Goal: Information Seeking & Learning: Check status

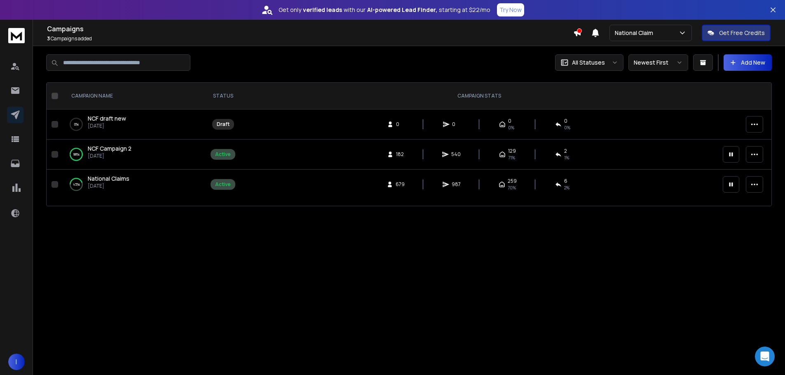
click at [326, 162] on td "182 540 129 71 % 2 1 %" at bounding box center [478, 155] width 477 height 30
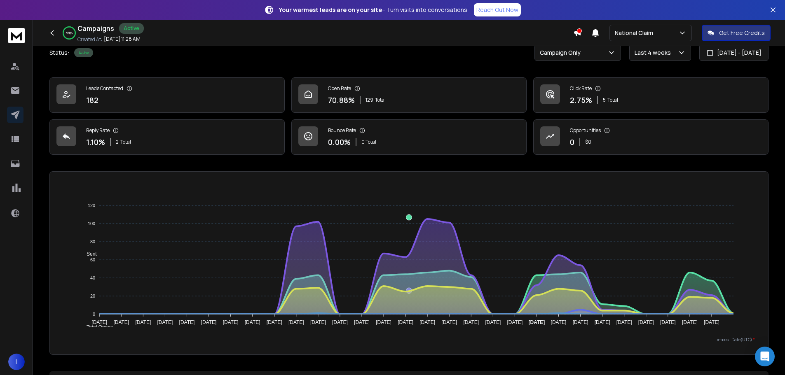
scroll to position [33, 0]
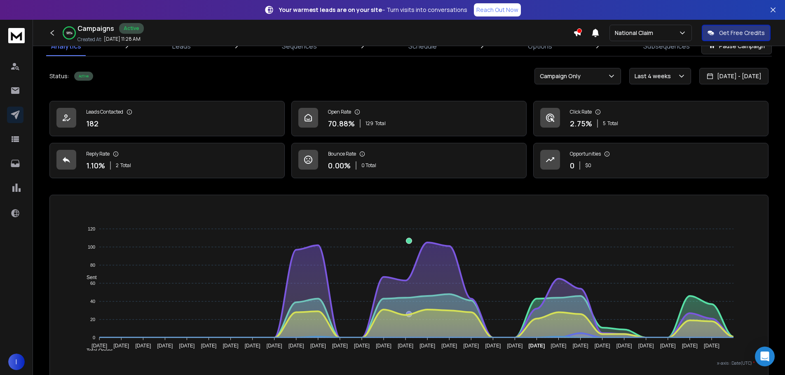
click at [597, 117] on div "Click Rate 2.75 % 5 Total" at bounding box center [594, 118] width 48 height 21
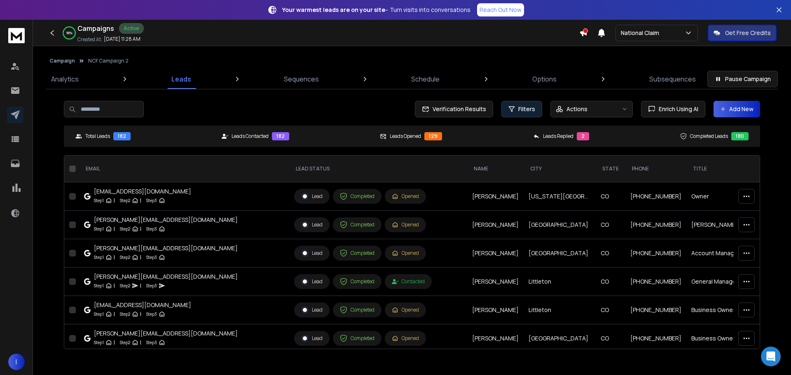
click at [514, 109] on icon "button" at bounding box center [511, 109] width 7 height 7
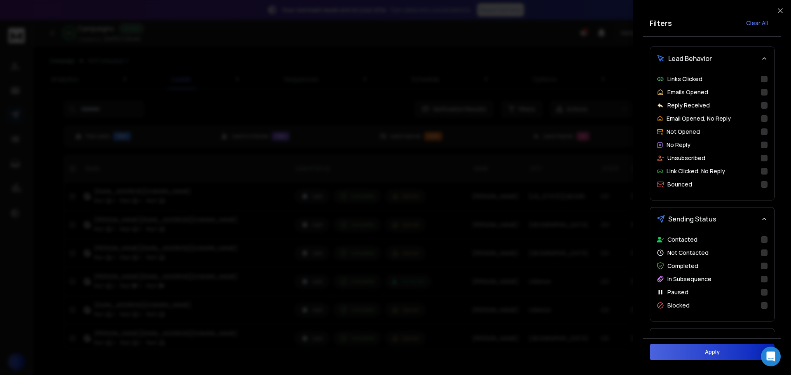
click at [759, 73] on div "Links Clicked Emails Opened Reply Received Email Opened, No Reply Not Opened No…" at bounding box center [712, 135] width 124 height 130
click at [761, 80] on button "Links Clicked" at bounding box center [764, 79] width 7 height 7
click at [761, 172] on button "Link Clicked, No Reply" at bounding box center [764, 171] width 7 height 7
click at [715, 349] on button "Apply" at bounding box center [712, 352] width 125 height 16
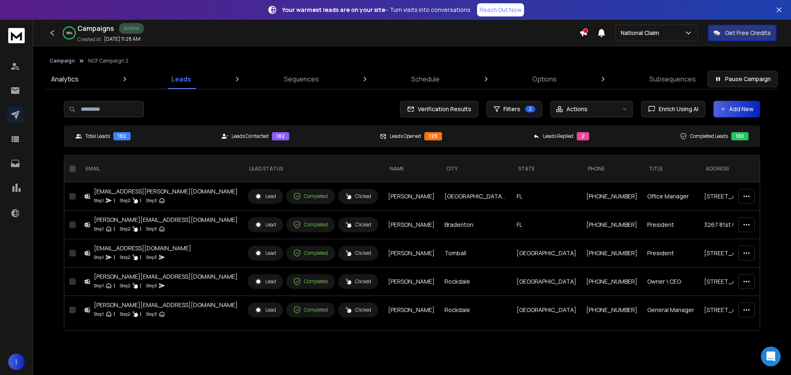
click at [75, 74] on link "Analytics" at bounding box center [64, 79] width 37 height 20
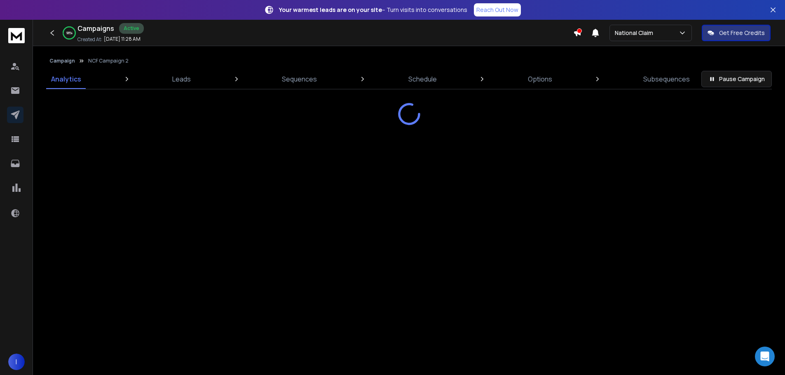
click at [112, 62] on p "NCF Campaign 2" at bounding box center [108, 61] width 40 height 7
click at [63, 57] on div "Campaign NCF Campaign 2" at bounding box center [408, 60] width 725 height 13
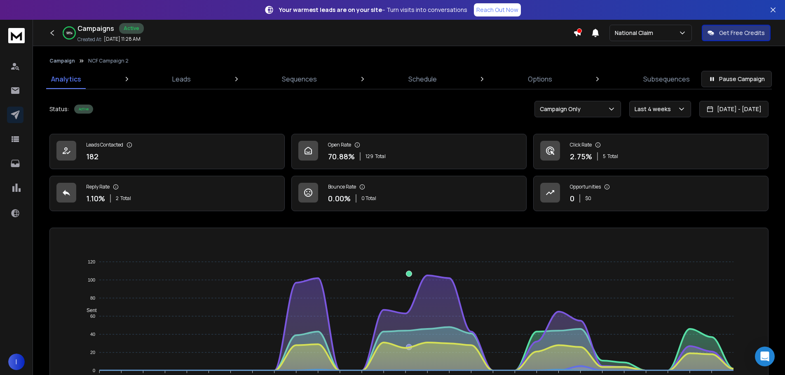
click at [66, 62] on button "Campaign" at bounding box center [62, 61] width 26 height 7
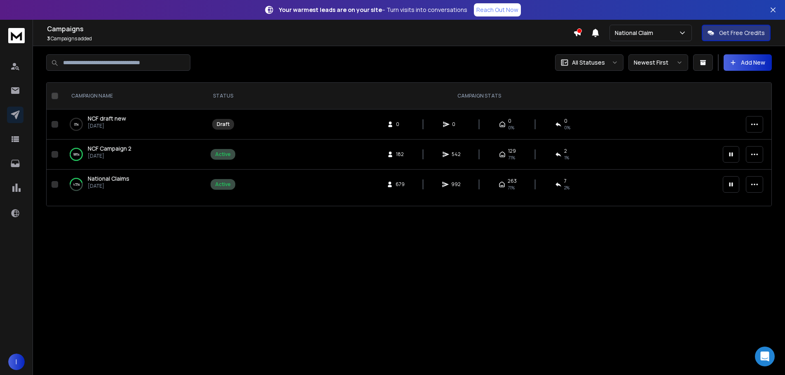
click at [109, 178] on span "National Claims" at bounding box center [109, 179] width 42 height 8
